Goal: Task Accomplishment & Management: Manage account settings

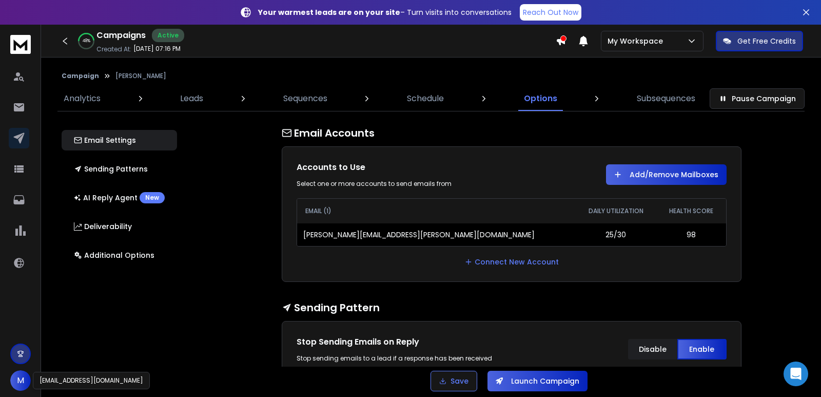
click at [17, 380] on span "M" at bounding box center [20, 380] width 21 height 21
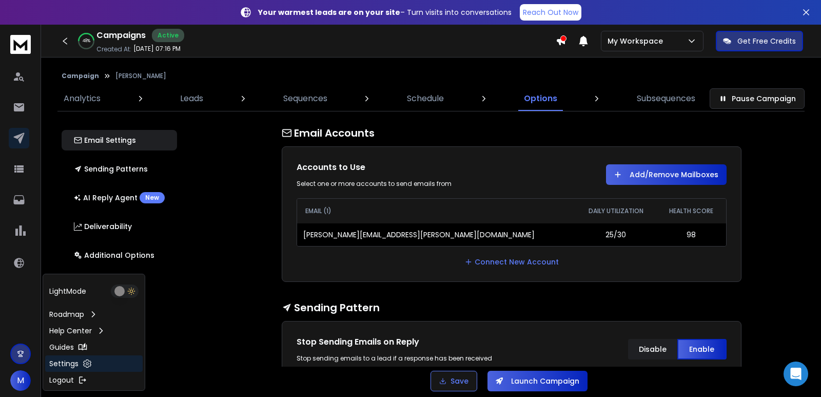
click at [74, 362] on p "Settings" at bounding box center [63, 363] width 29 height 10
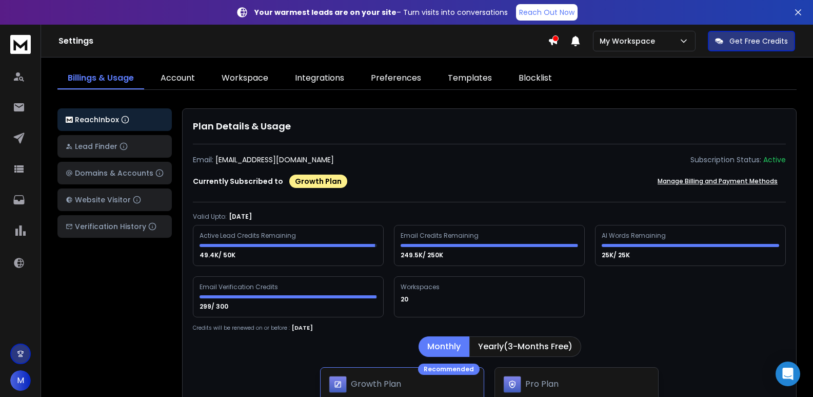
click at [734, 177] on p "Manage Billing and Payment Methods" at bounding box center [718, 181] width 120 height 8
click at [24, 139] on icon at bounding box center [19, 138] width 12 height 12
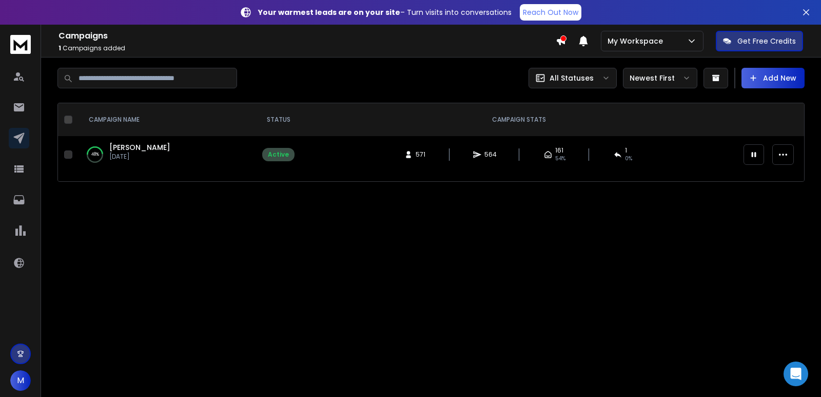
click at [163, 150] on span "Michalak Aleksandra" at bounding box center [139, 147] width 61 height 10
click at [151, 154] on p "23 days ago" at bounding box center [139, 156] width 61 height 8
click at [19, 105] on icon at bounding box center [19, 107] width 10 height 8
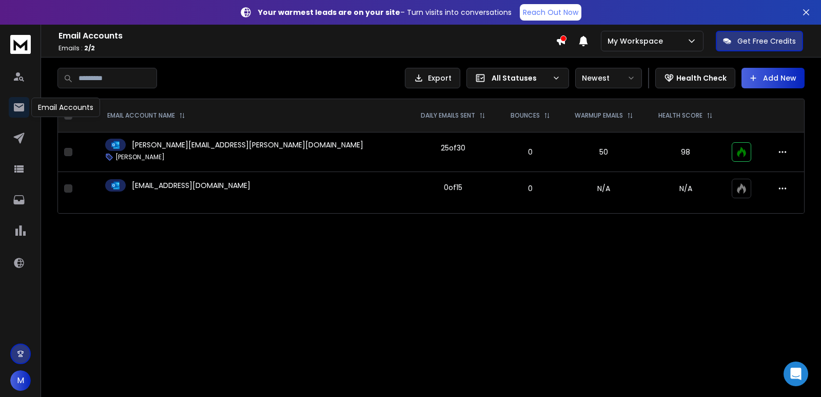
click at [18, 106] on icon at bounding box center [19, 107] width 10 height 8
click at [19, 135] on icon at bounding box center [18, 137] width 11 height 11
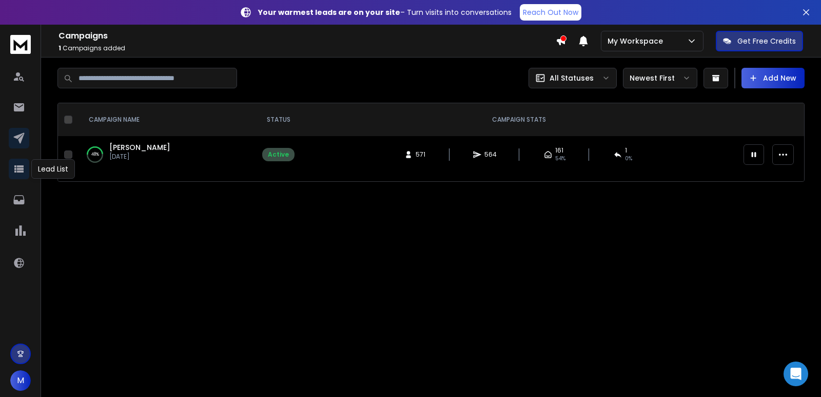
click at [16, 168] on icon at bounding box center [18, 168] width 9 height 7
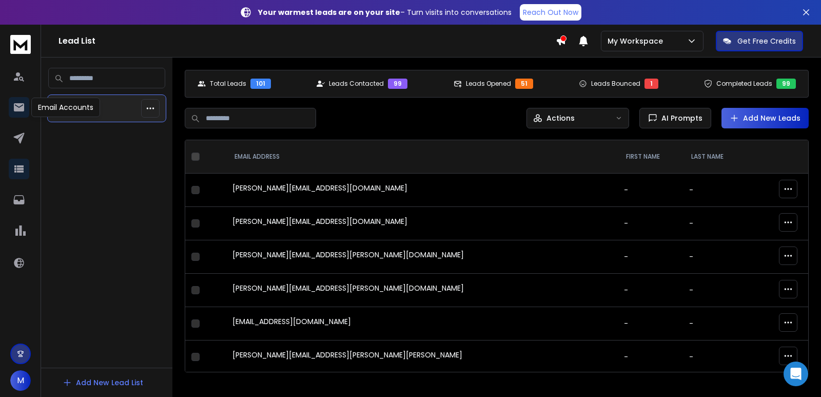
click at [18, 105] on icon at bounding box center [19, 107] width 10 height 8
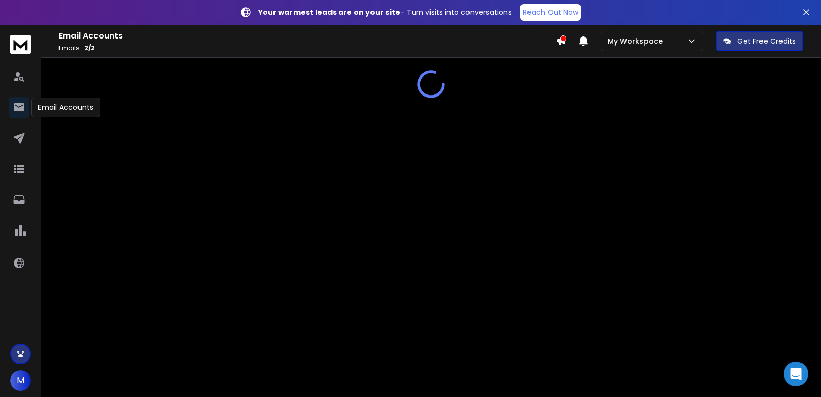
click at [18, 105] on icon at bounding box center [19, 107] width 10 height 8
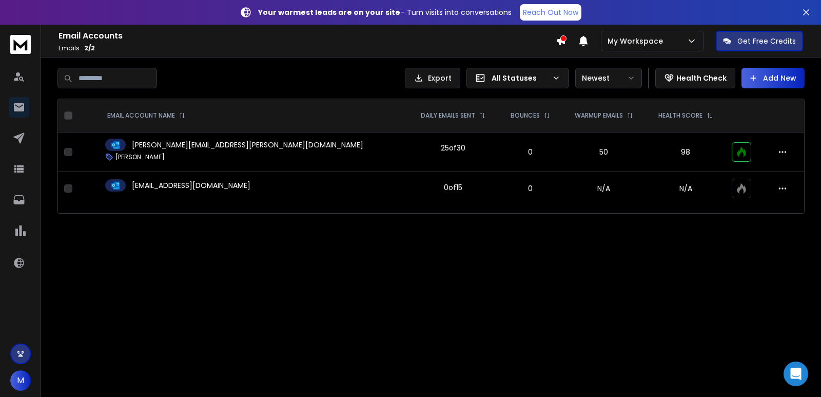
click at [195, 150] on div "michalak.aleksandra@duetcfhu.info" at bounding box center [234, 145] width 258 height 12
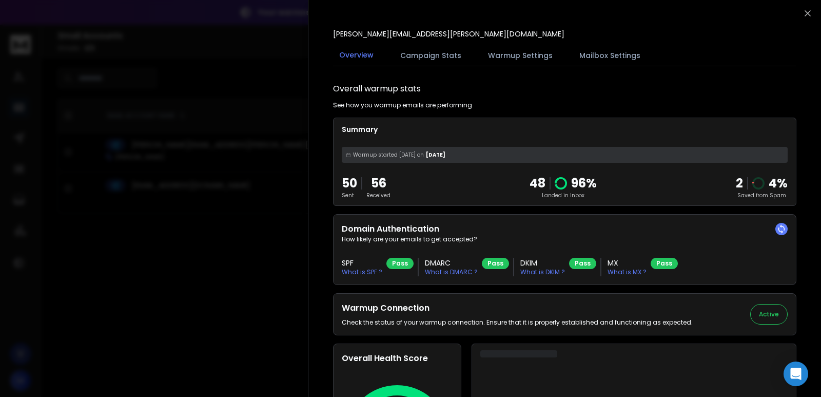
click at [425, 51] on button "Campaign Stats" at bounding box center [430, 55] width 73 height 23
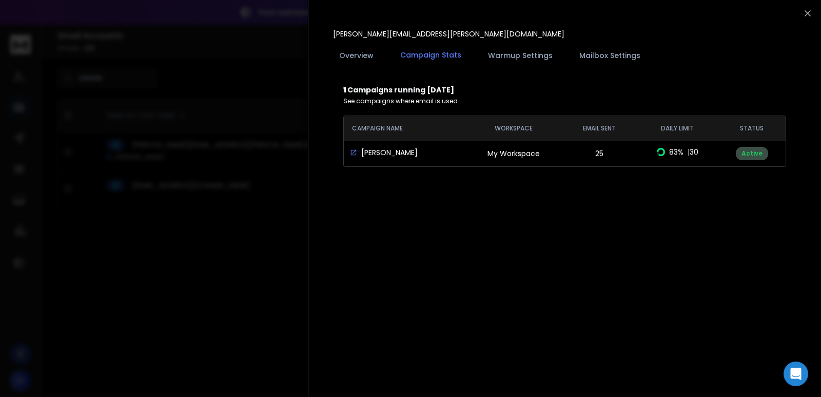
click at [591, 53] on button "Mailbox Settings" at bounding box center [609, 55] width 73 height 23
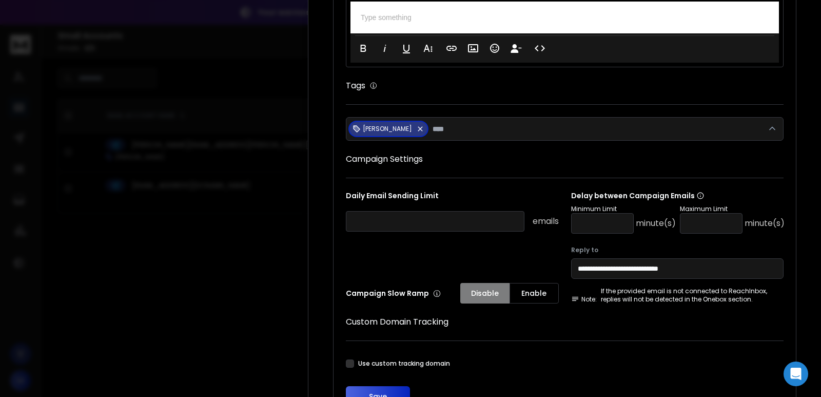
scroll to position [243, 0]
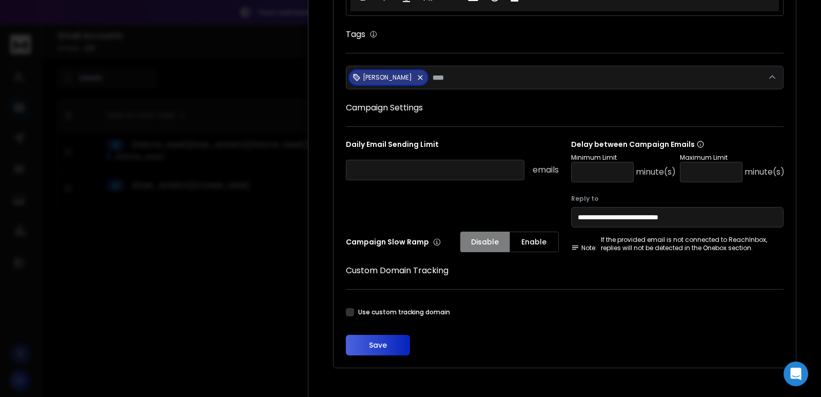
drag, startPoint x: 368, startPoint y: 170, endPoint x: 336, endPoint y: 170, distance: 31.8
click at [336, 170] on div "**********" at bounding box center [564, 100] width 463 height 536
drag, startPoint x: 389, startPoint y: 173, endPoint x: 331, endPoint y: 171, distance: 58.0
click at [331, 171] on div "**********" at bounding box center [565, 77] width 488 height 615
type input "**"
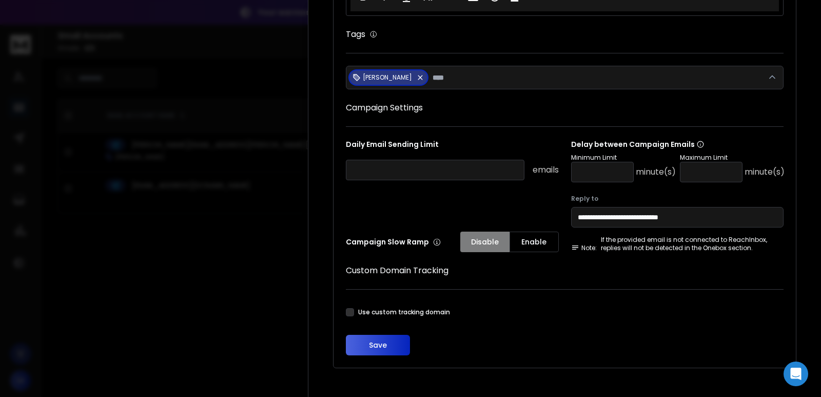
click at [382, 345] on button "Save" at bounding box center [378, 344] width 64 height 21
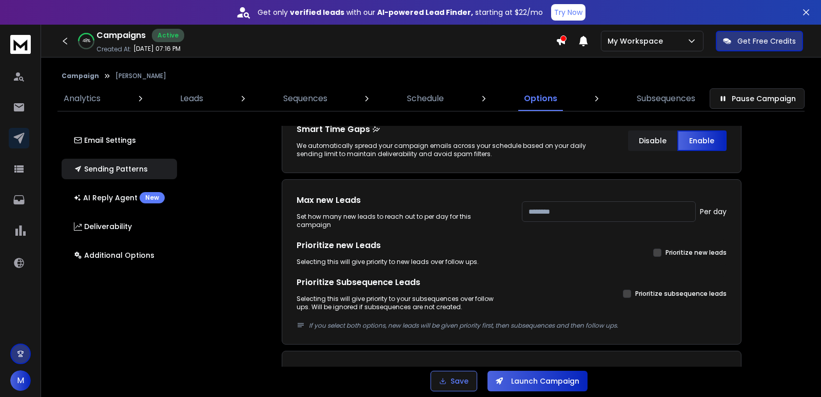
scroll to position [359, 0]
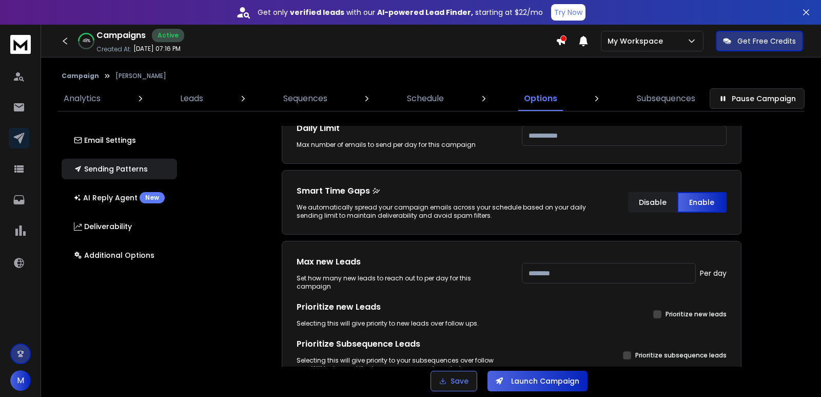
drag, startPoint x: 539, startPoint y: 270, endPoint x: 510, endPoint y: 278, distance: 29.7
click at [510, 278] on div "Max new Leads Set how many new leads to reach out to per day for this campaign …" at bounding box center [512, 272] width 430 height 35
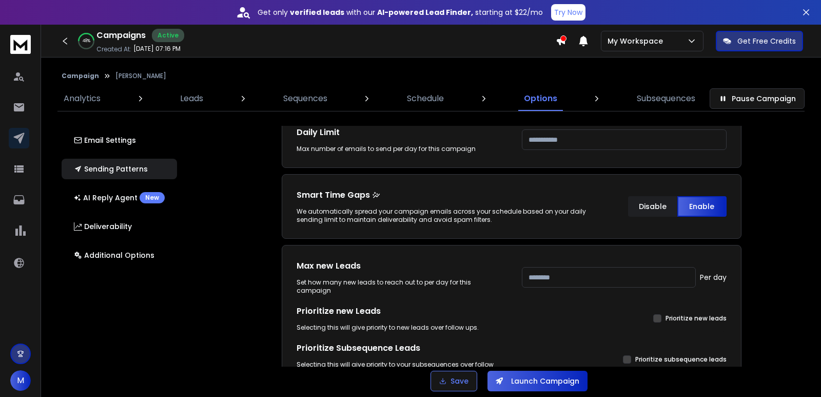
scroll to position [363, 0]
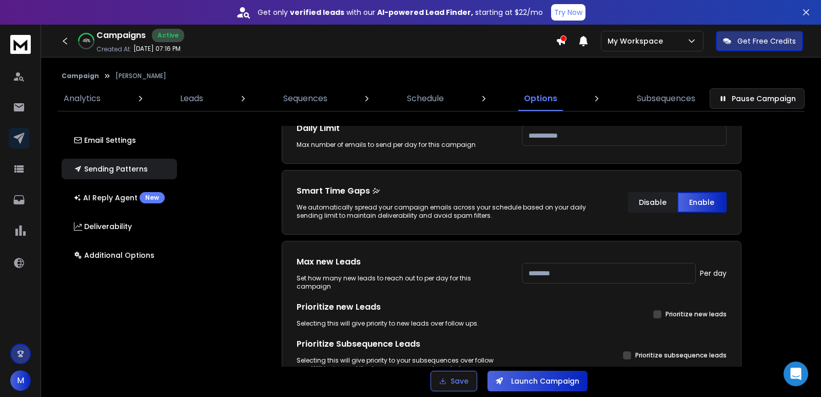
type input "***"
click at [532, 384] on button "Launch Campaign" at bounding box center [537, 380] width 100 height 21
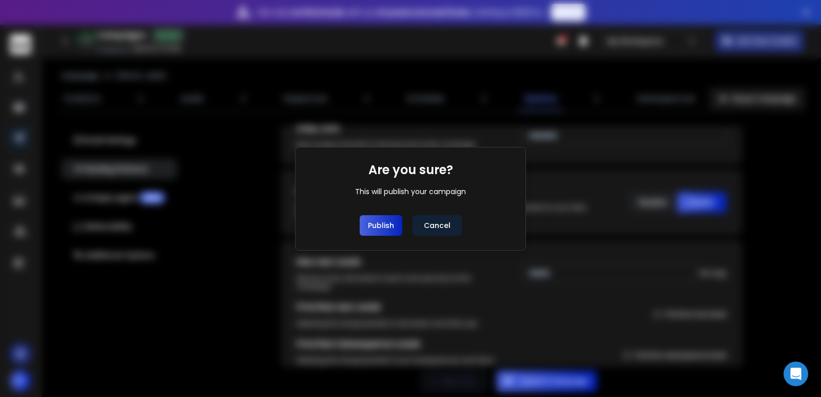
click at [384, 227] on button "Publish" at bounding box center [381, 225] width 43 height 21
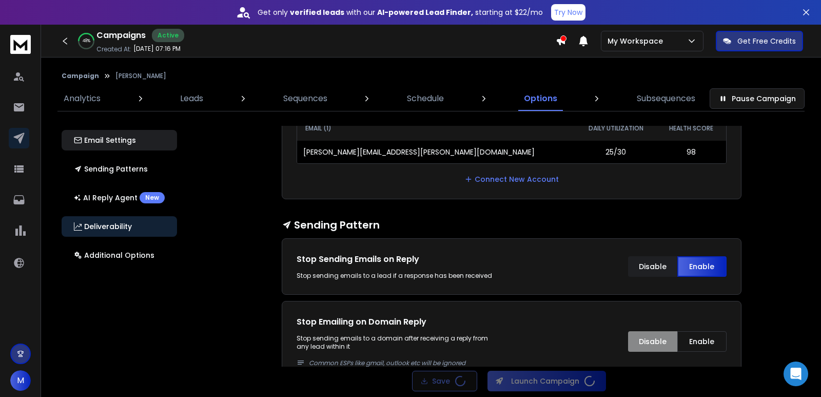
scroll to position [55, 0]
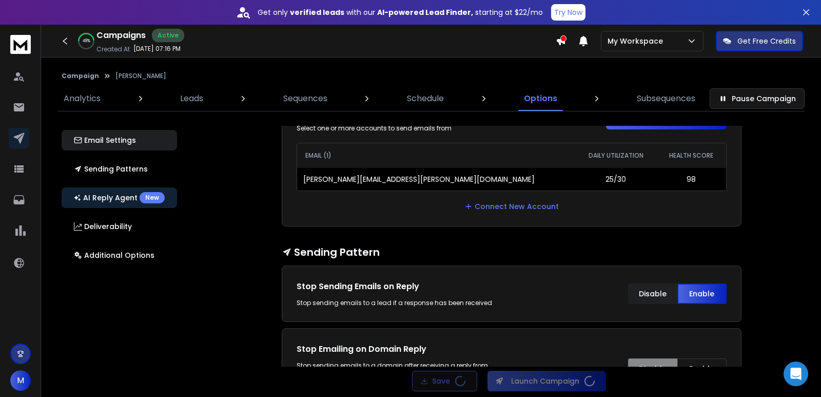
click at [119, 199] on p "AI Reply Agent New" at bounding box center [119, 197] width 91 height 11
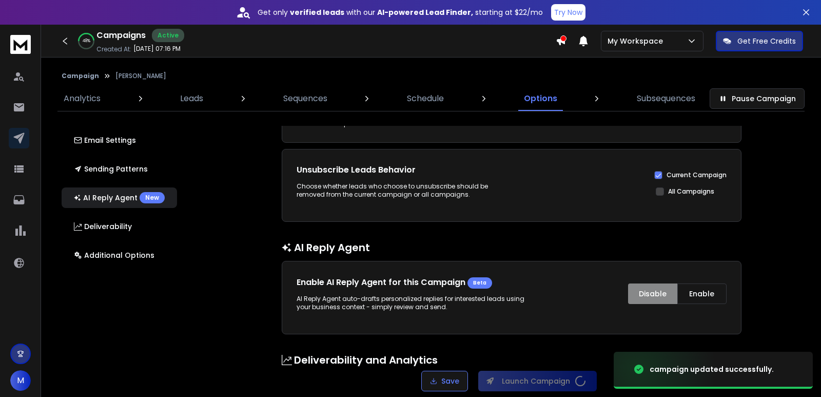
scroll to position [891, 0]
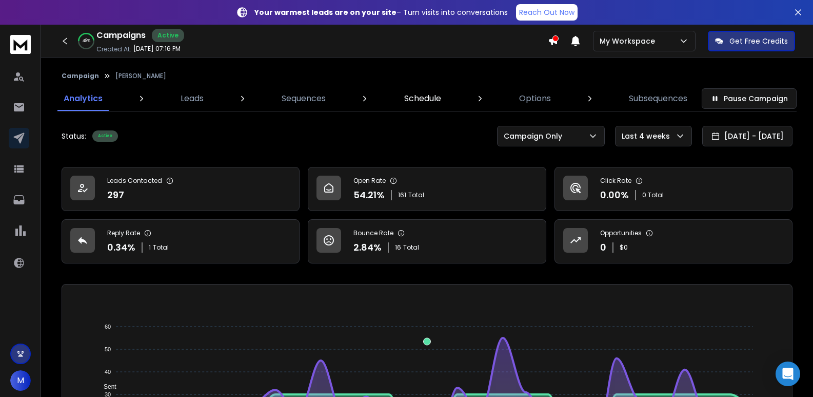
click at [425, 93] on p "Schedule" at bounding box center [422, 98] width 37 height 12
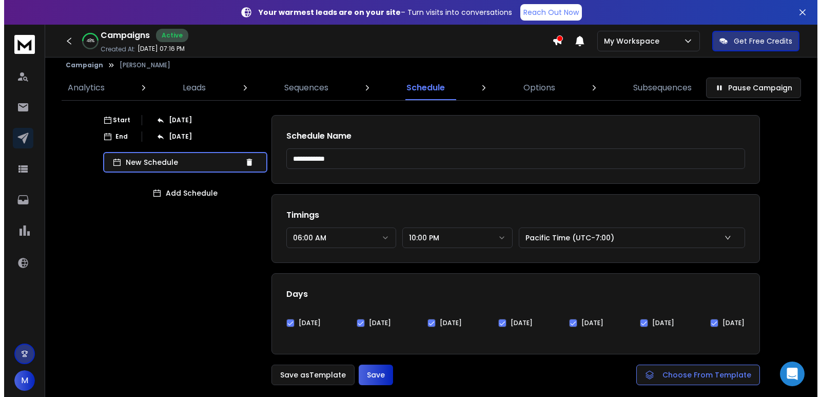
scroll to position [13, 0]
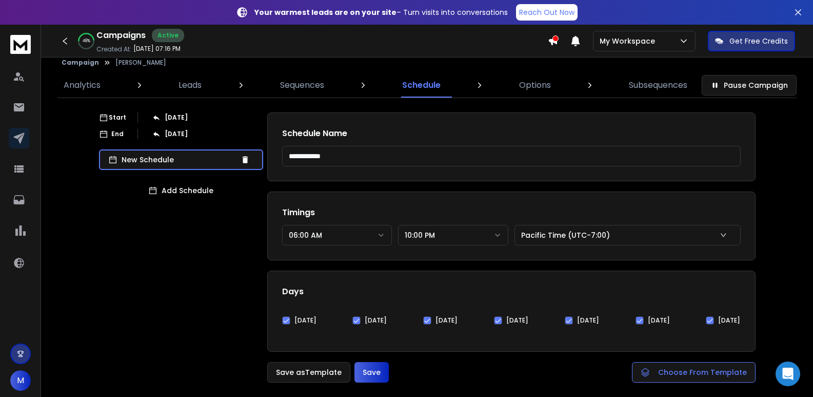
click at [498, 235] on icon "button" at bounding box center [498, 235] width 4 height 2
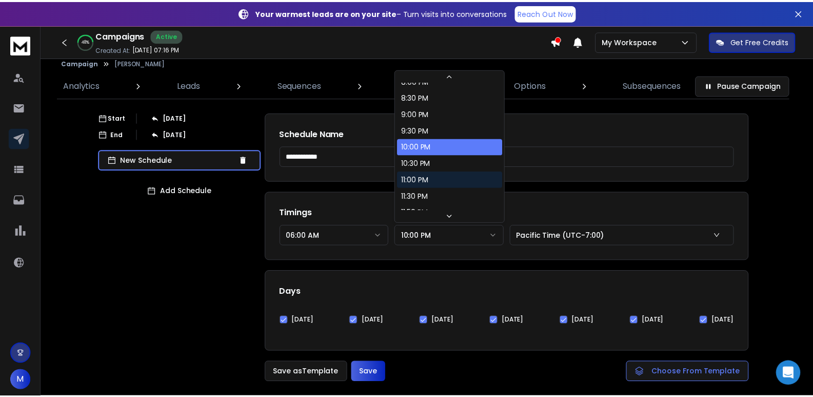
scroll to position [455, 0]
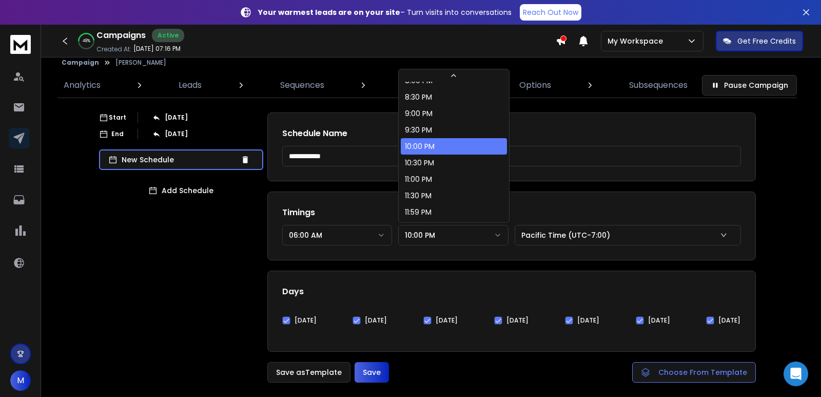
select select "********"
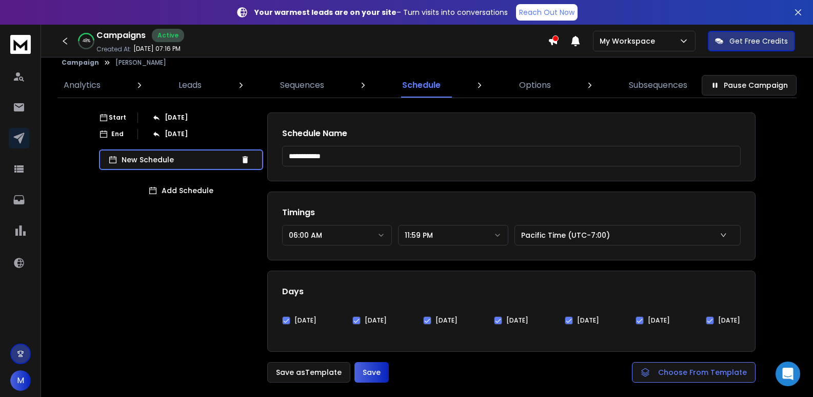
click at [369, 368] on button "Save" at bounding box center [372, 372] width 34 height 21
click at [307, 87] on p "Sequences" at bounding box center [302, 85] width 44 height 12
click at [187, 83] on p "Leads" at bounding box center [190, 85] width 23 height 12
click at [187, 87] on link "Leads" at bounding box center [189, 85] width 35 height 25
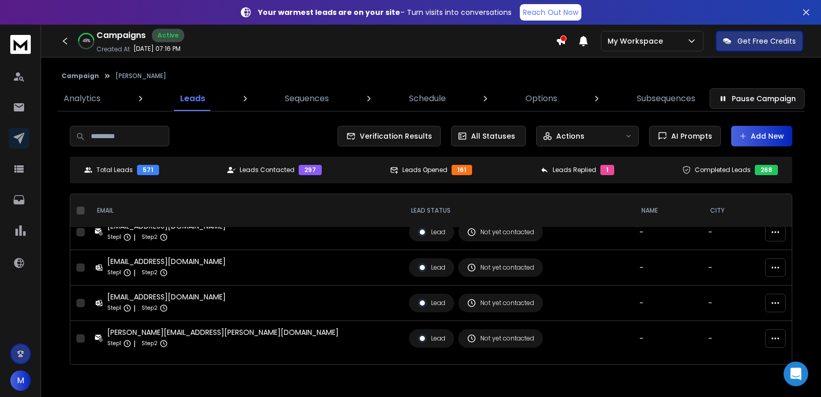
scroll to position [8744, 0]
